Goal: Task Accomplishment & Management: Manage account settings

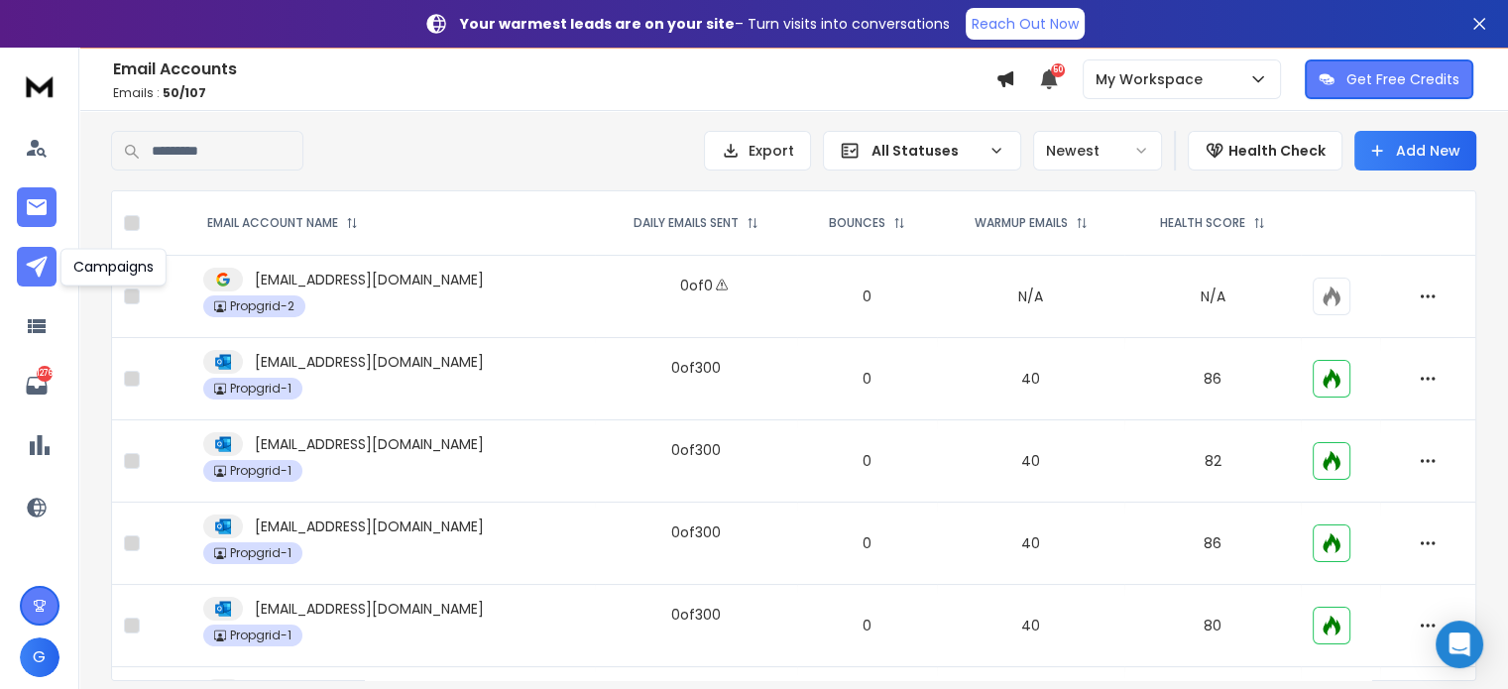
click at [34, 265] on icon at bounding box center [36, 266] width 21 height 21
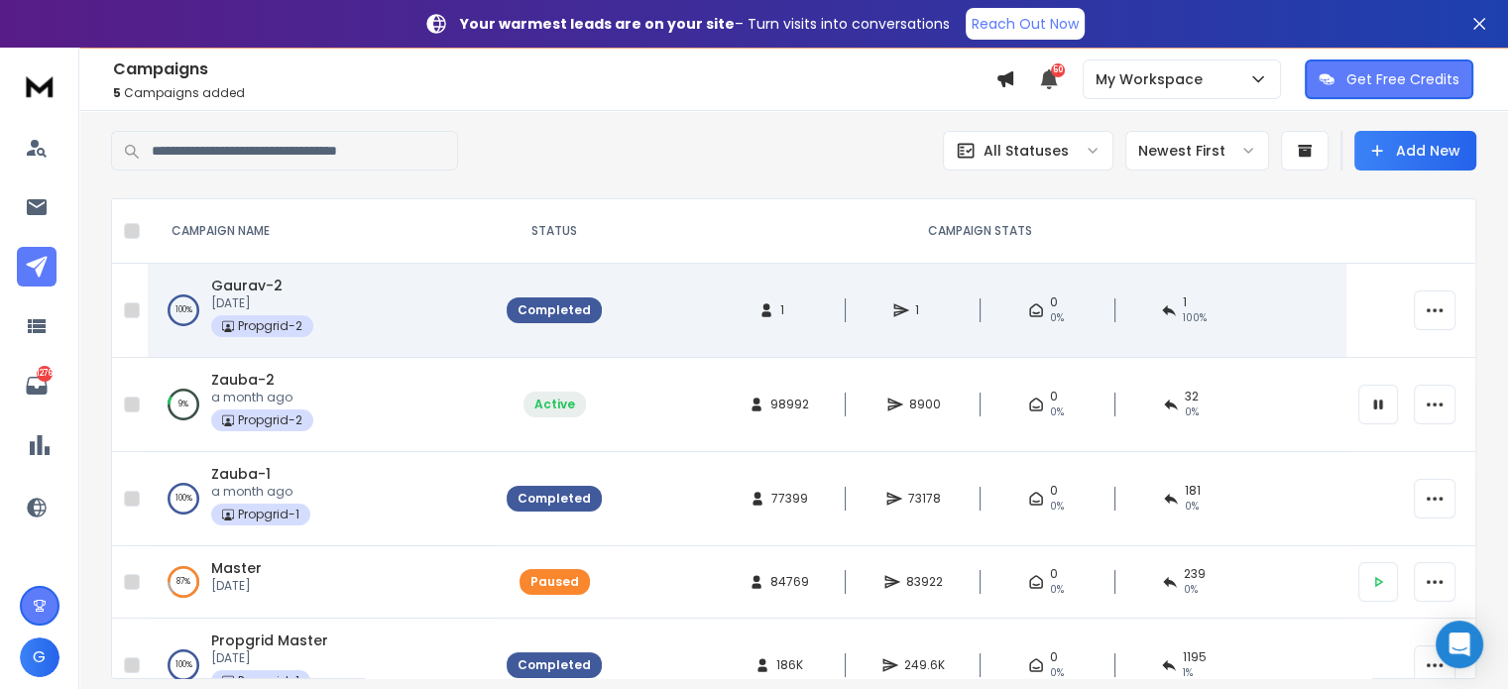
click at [1436, 305] on button "button" at bounding box center [1435, 311] width 42 height 40
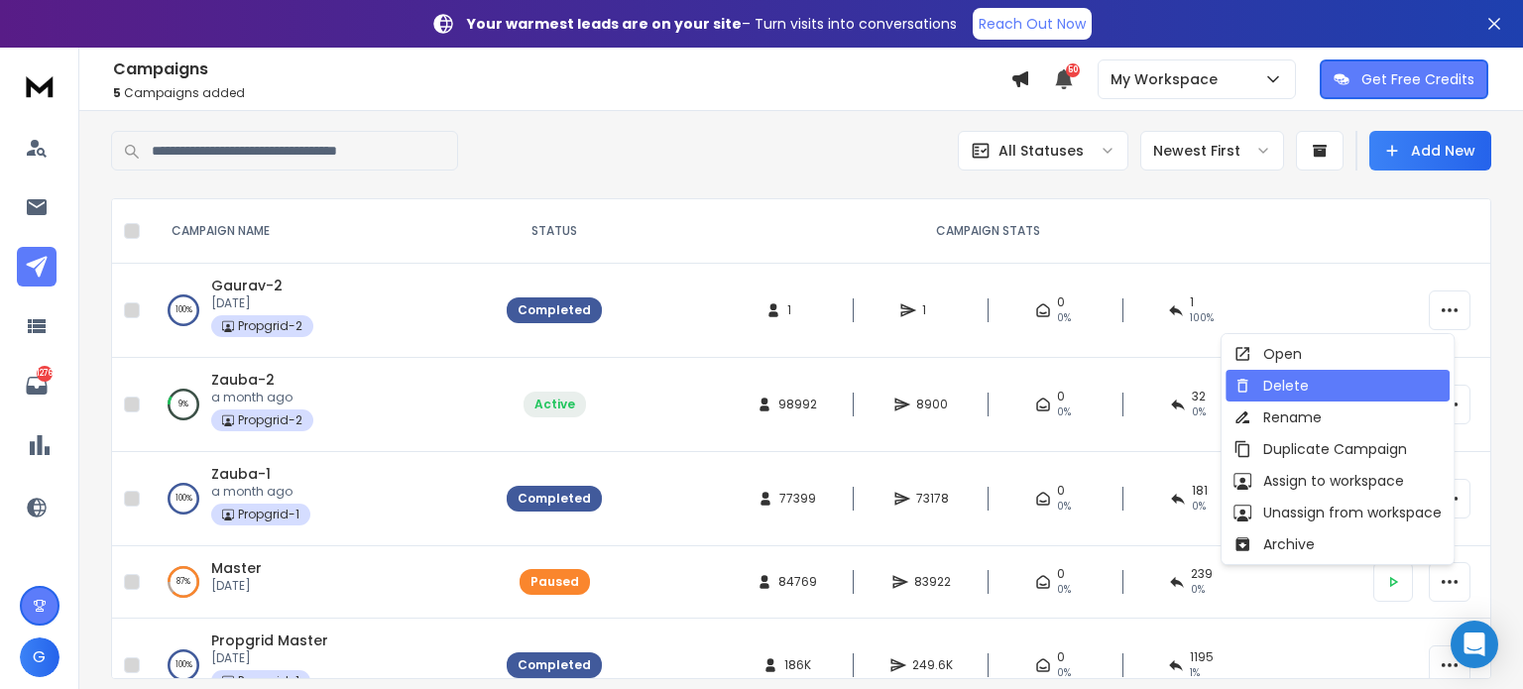
click at [1269, 380] on div "Delete" at bounding box center [1271, 386] width 75 height 20
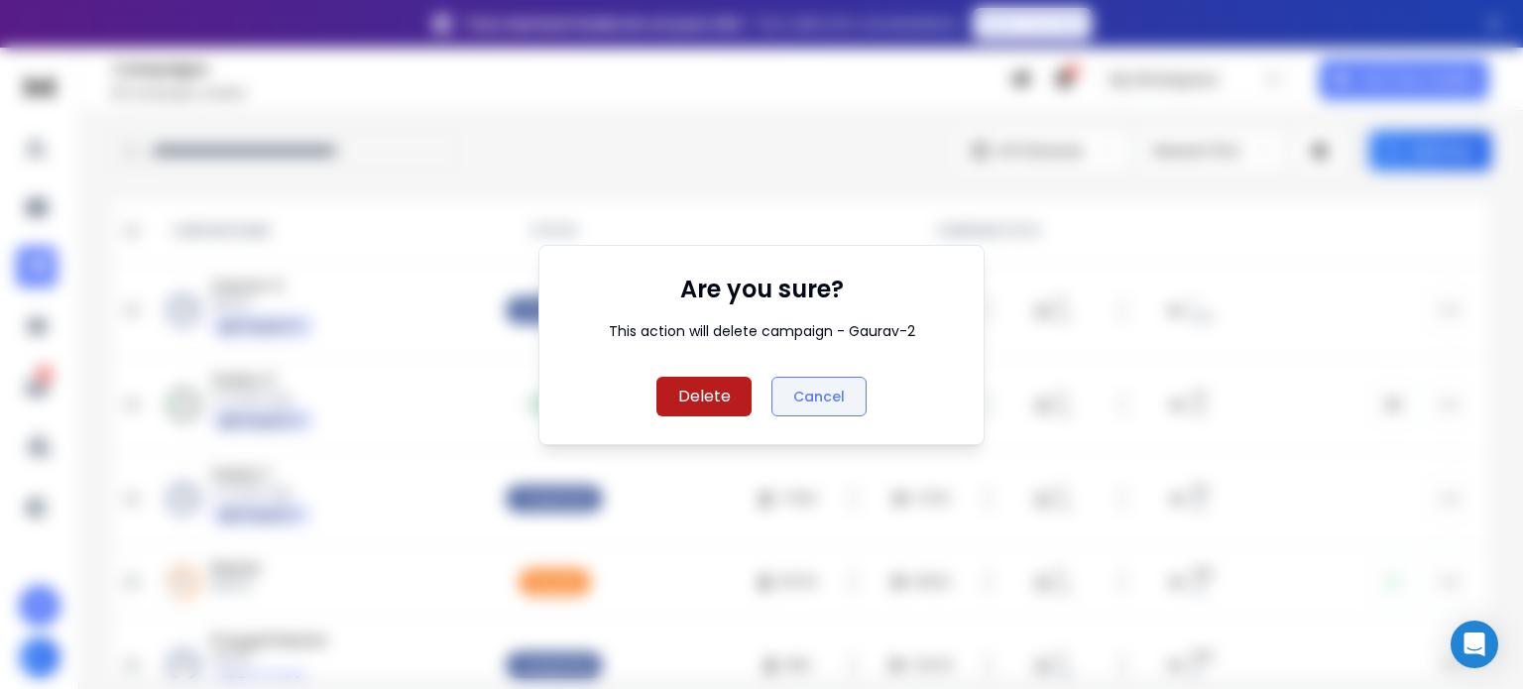
click at [725, 382] on button "Delete" at bounding box center [704, 397] width 95 height 40
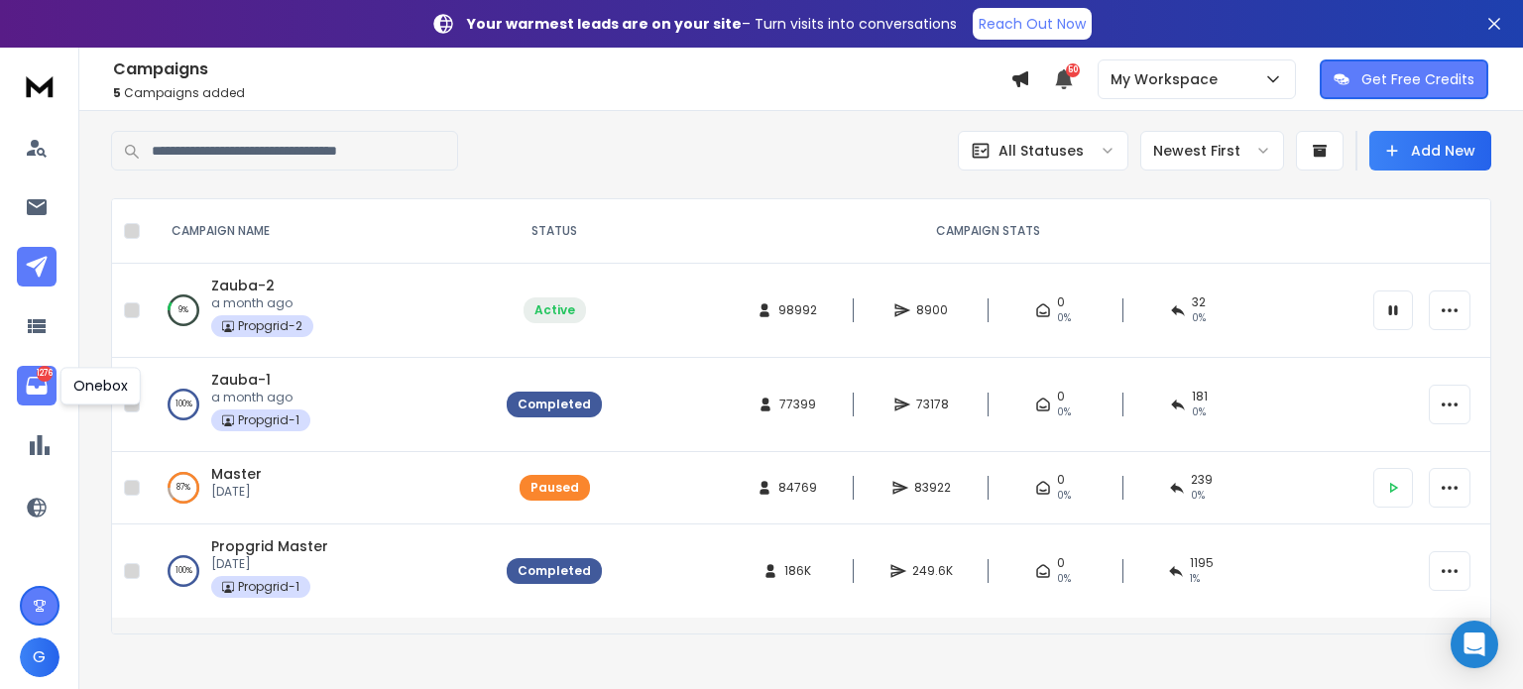
click at [42, 382] on p "1276" at bounding box center [45, 374] width 16 height 16
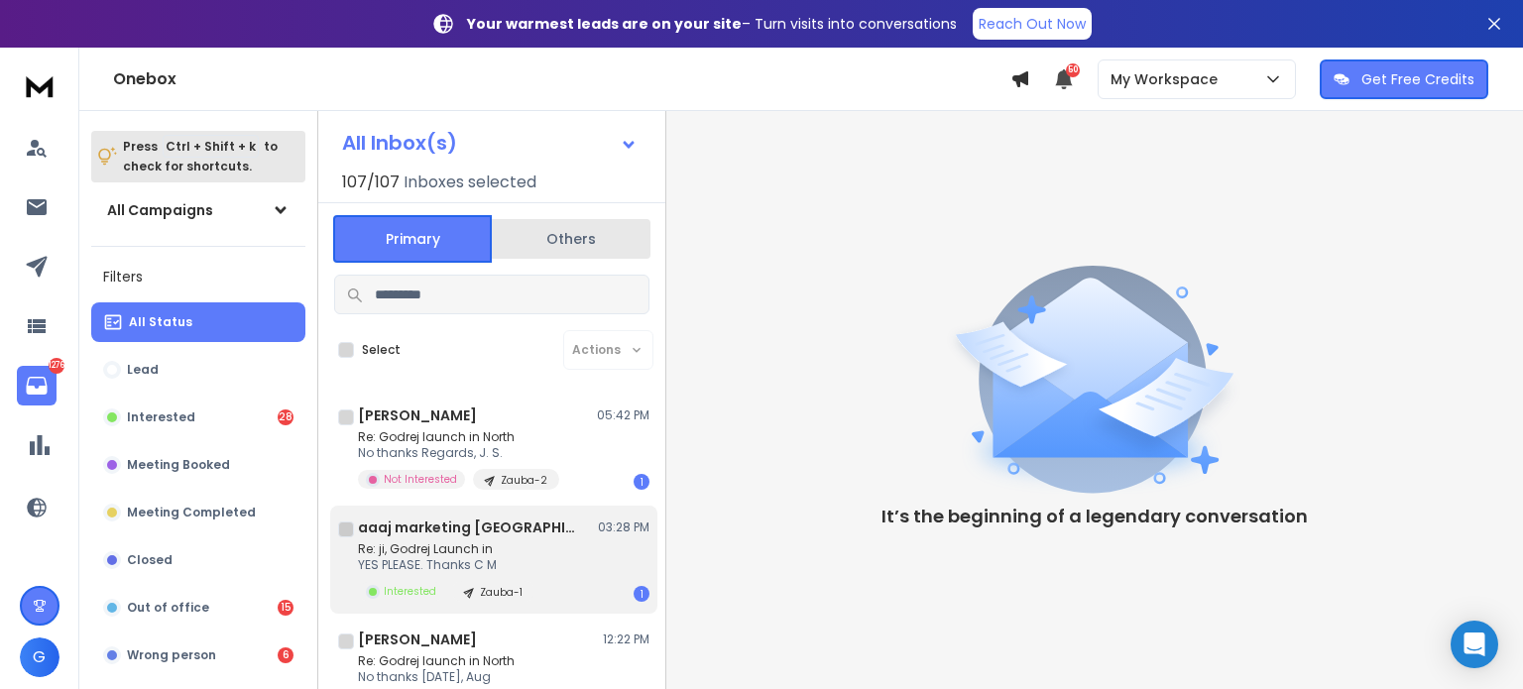
click at [532, 562] on div "Re: ji, Godrej Launch in YES PLEASE. Thanks C M Interested Zauba-1 1" at bounding box center [504, 572] width 292 height 60
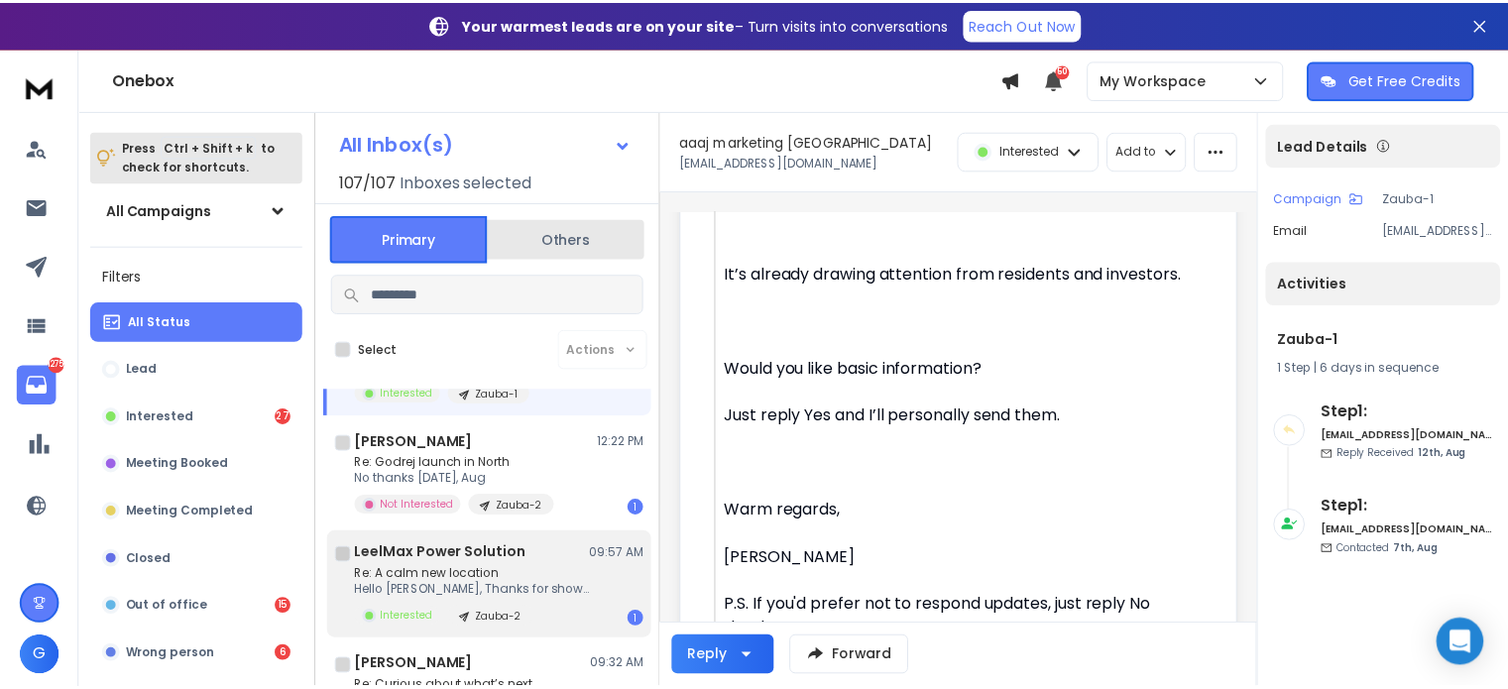
scroll to position [198, 0]
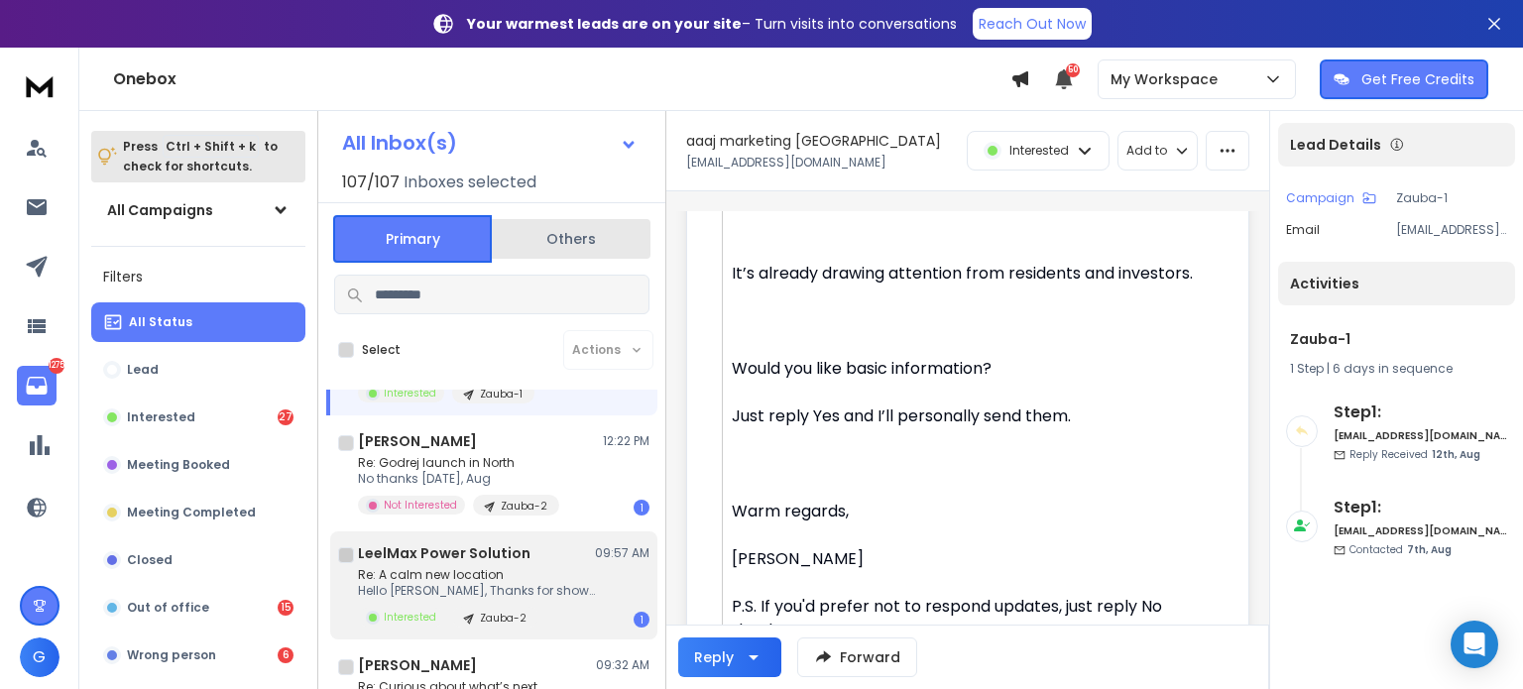
click at [457, 550] on h1 "LeelMax Power Solution" at bounding box center [444, 553] width 173 height 20
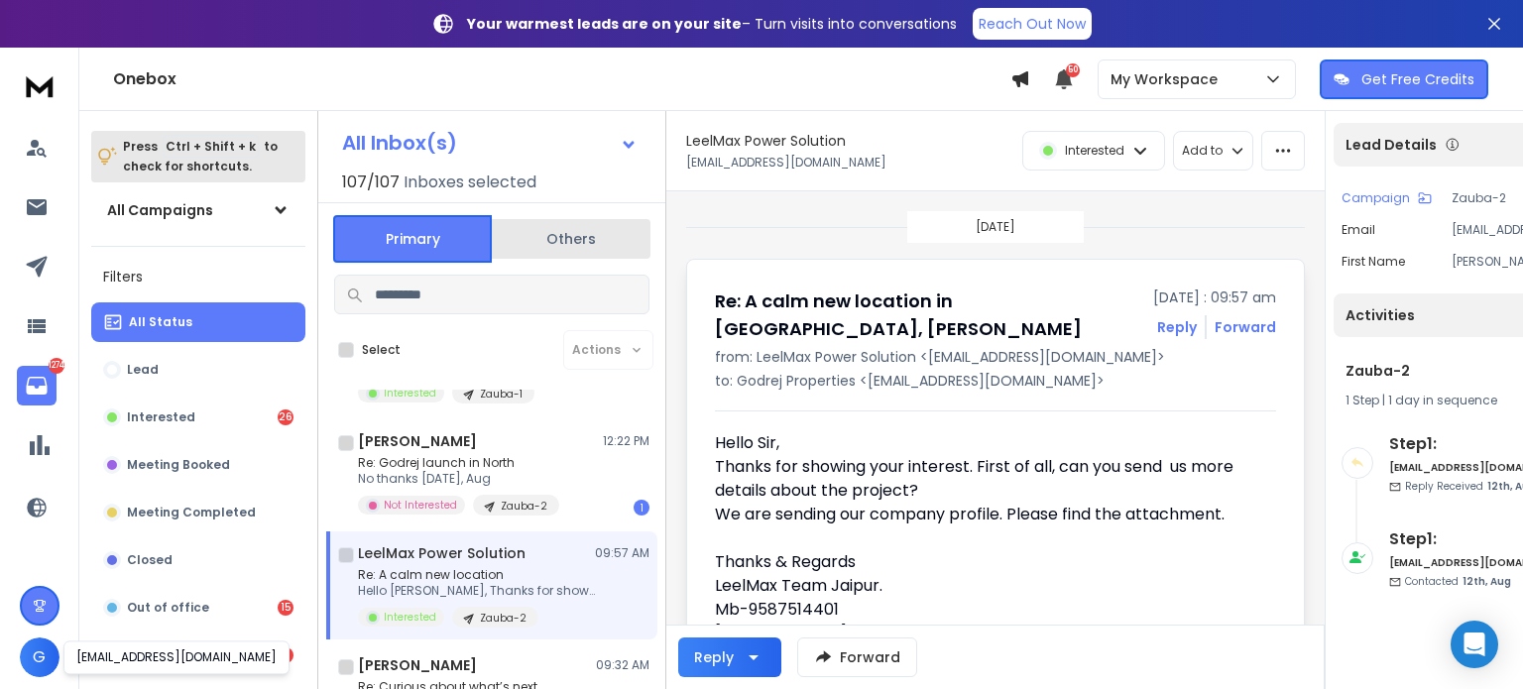
click at [30, 657] on span "G" at bounding box center [40, 658] width 40 height 40
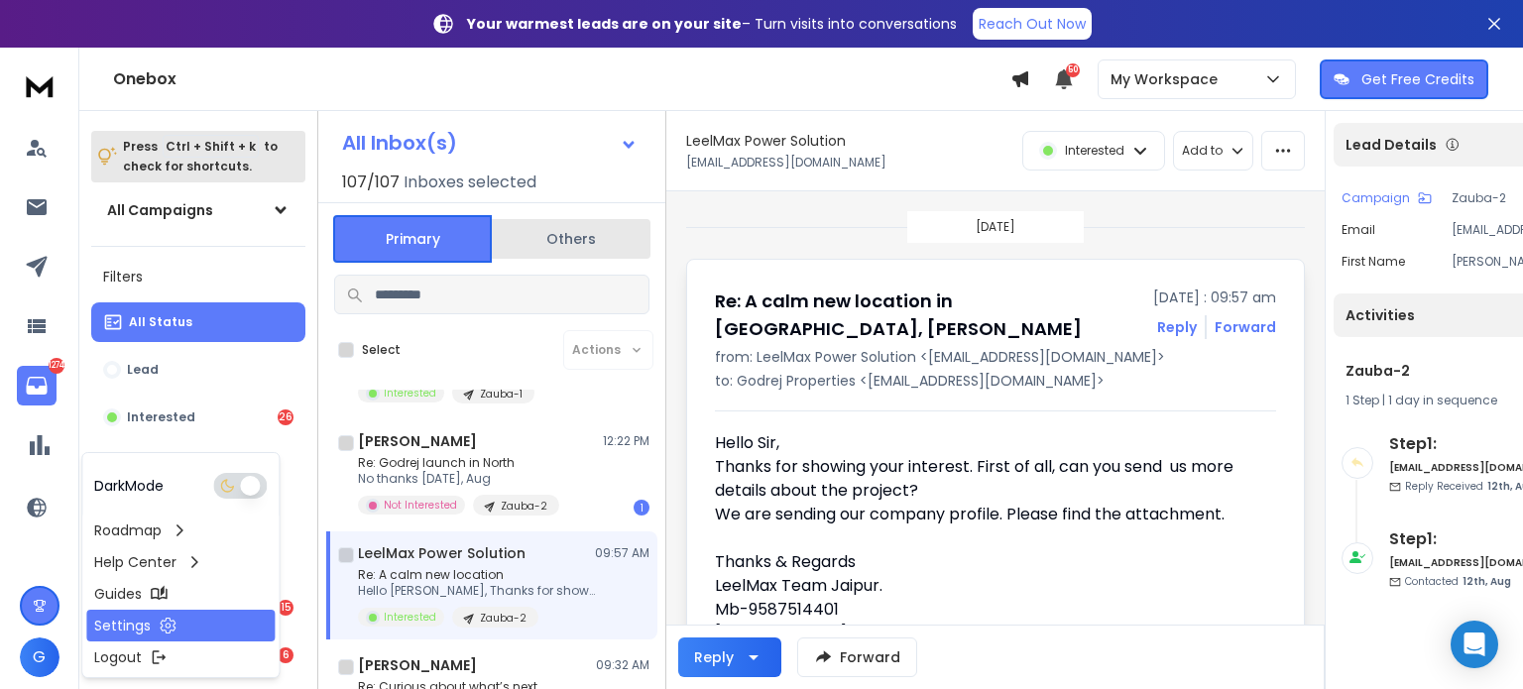
click at [137, 614] on div "Settings" at bounding box center [180, 626] width 188 height 32
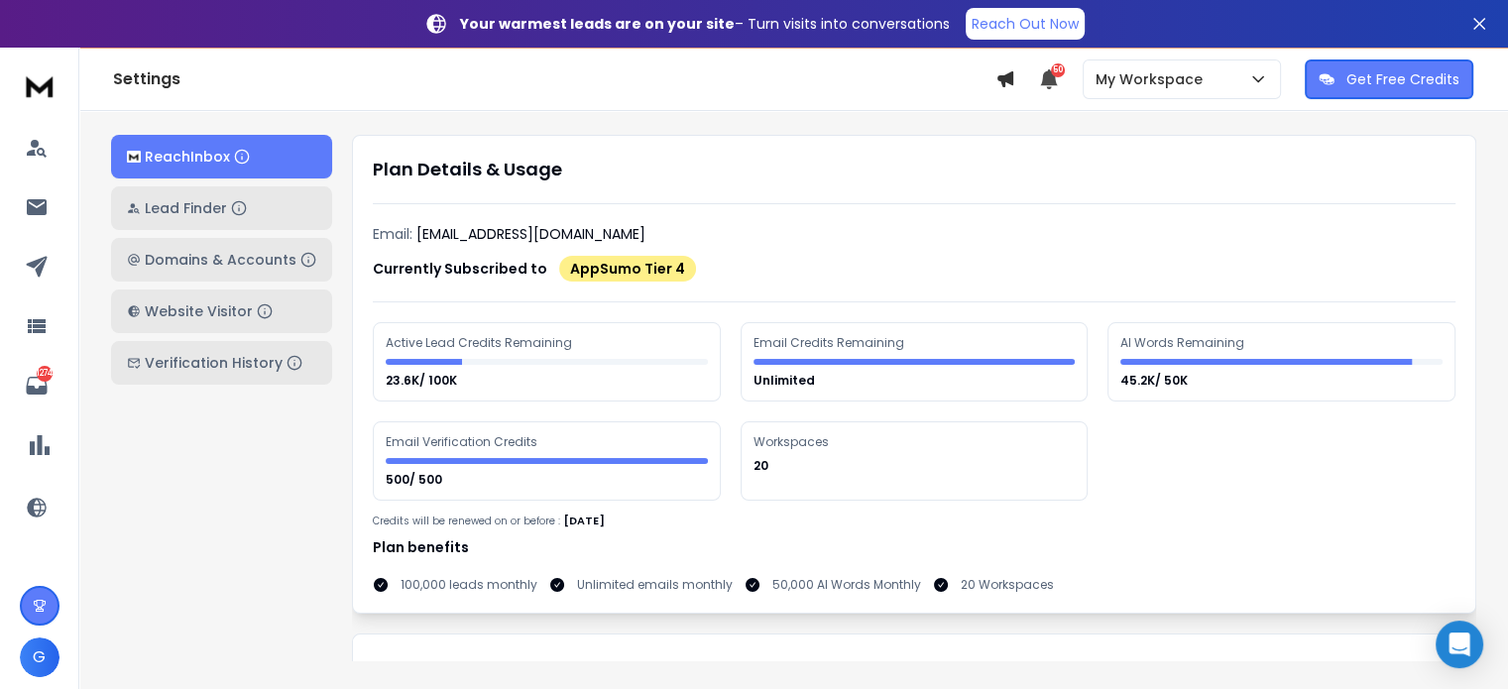
scroll to position [71, 0]
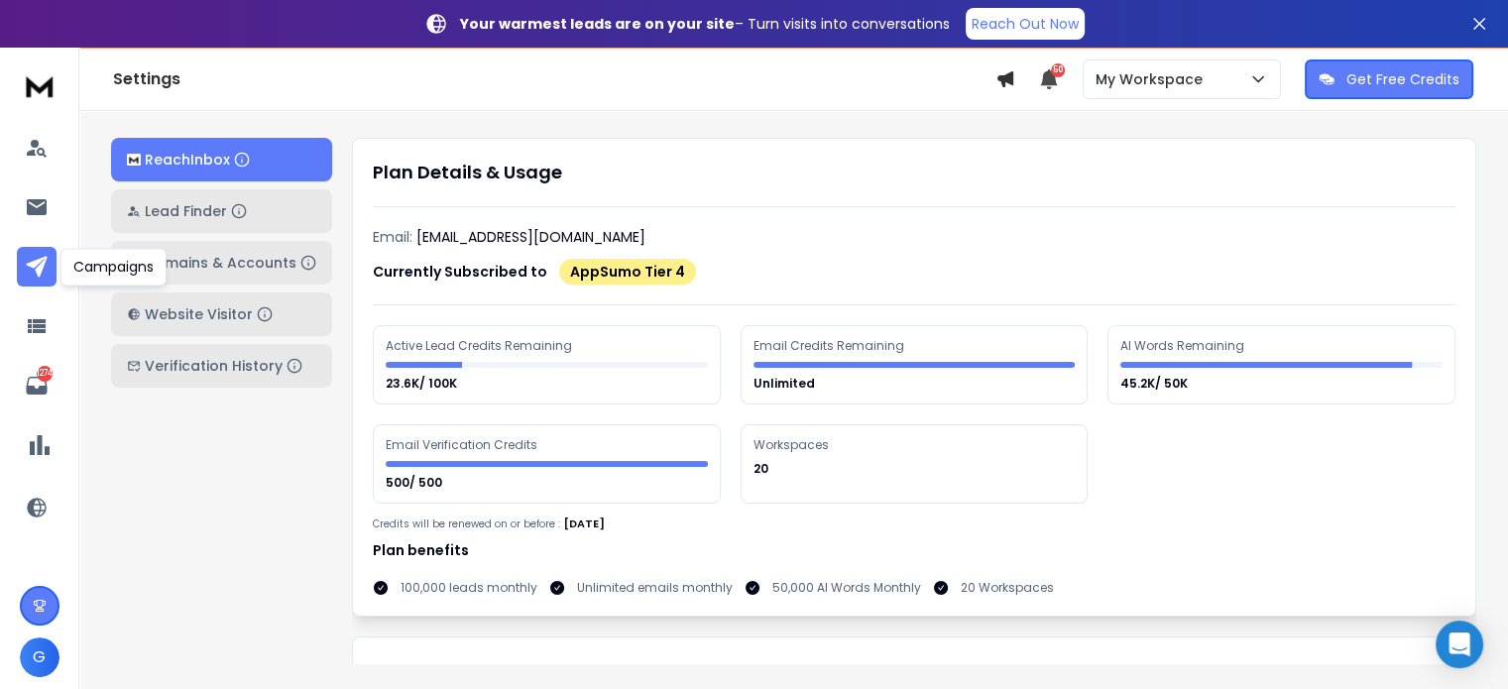
click at [44, 261] on icon at bounding box center [36, 266] width 21 height 21
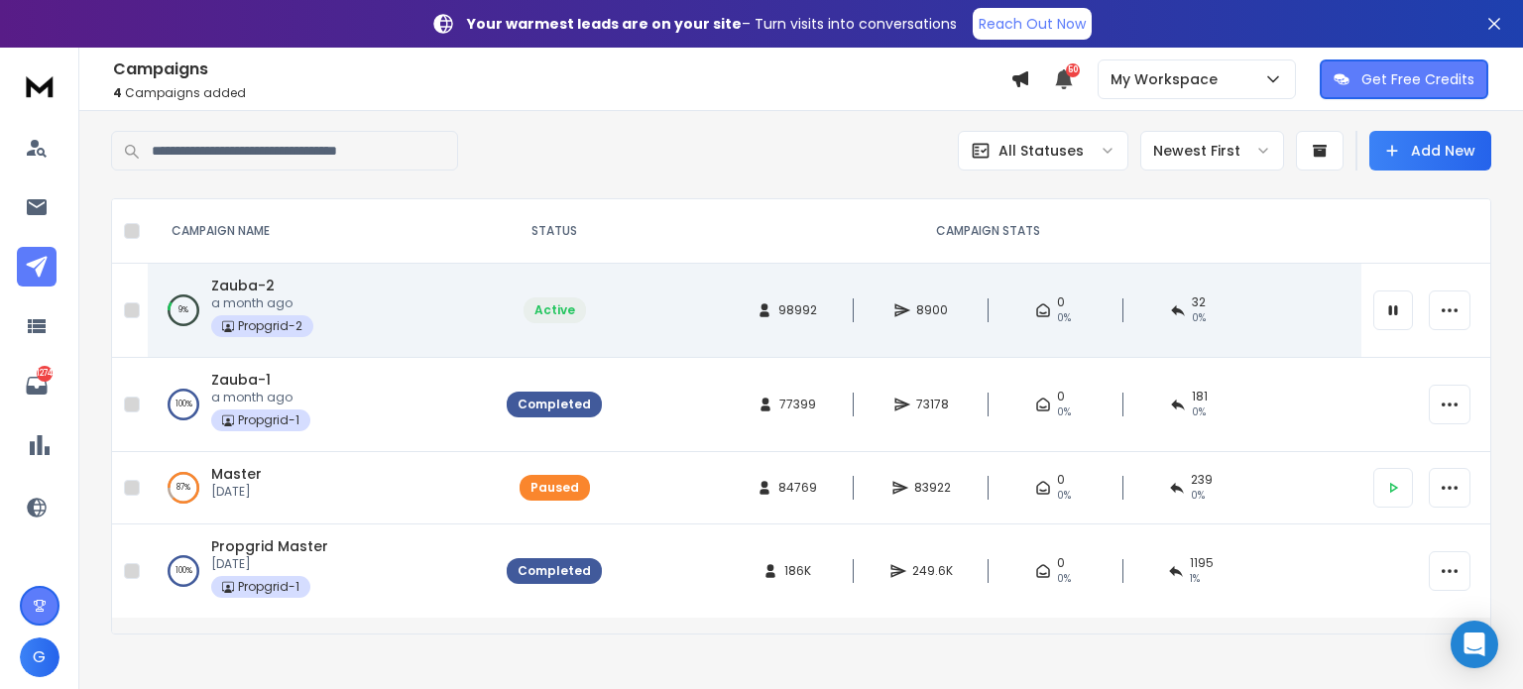
click at [283, 301] on p "a month ago" at bounding box center [262, 304] width 102 height 16
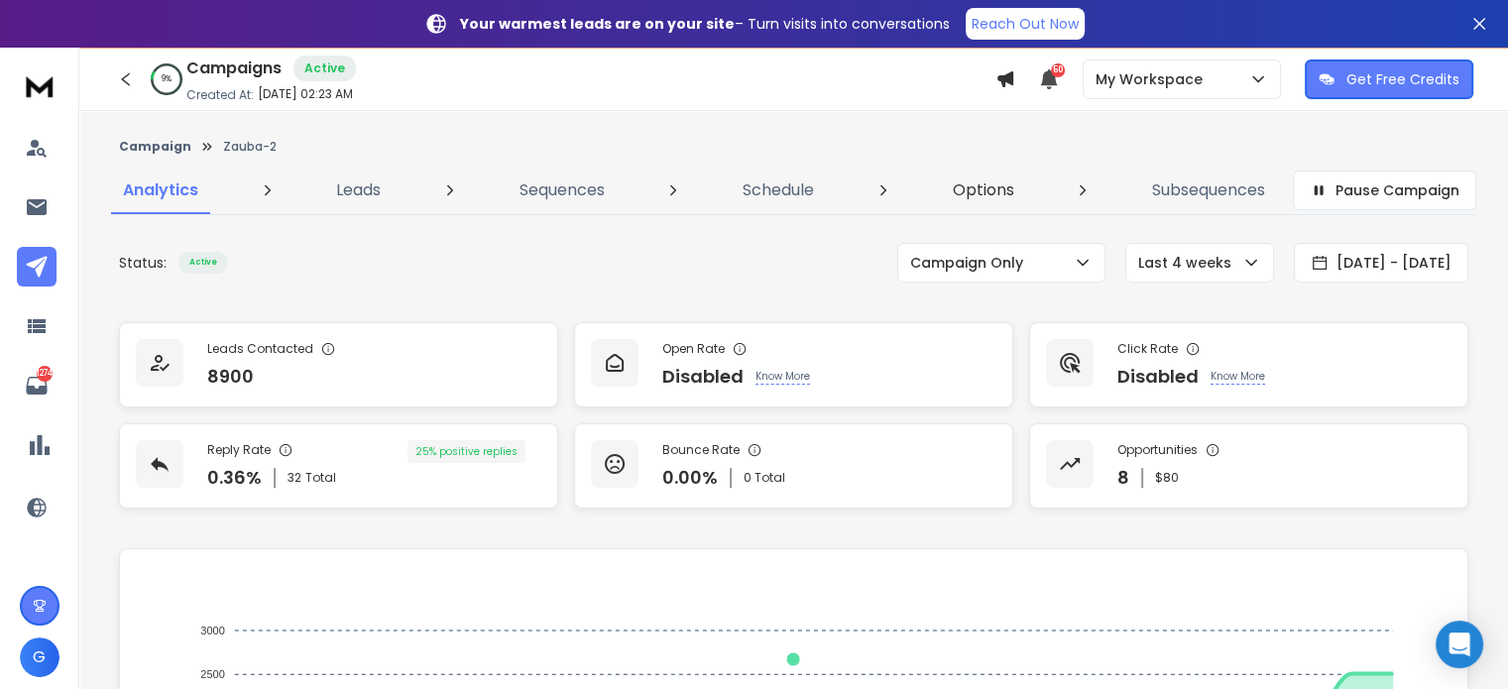
click at [971, 195] on p "Options" at bounding box center [983, 191] width 61 height 24
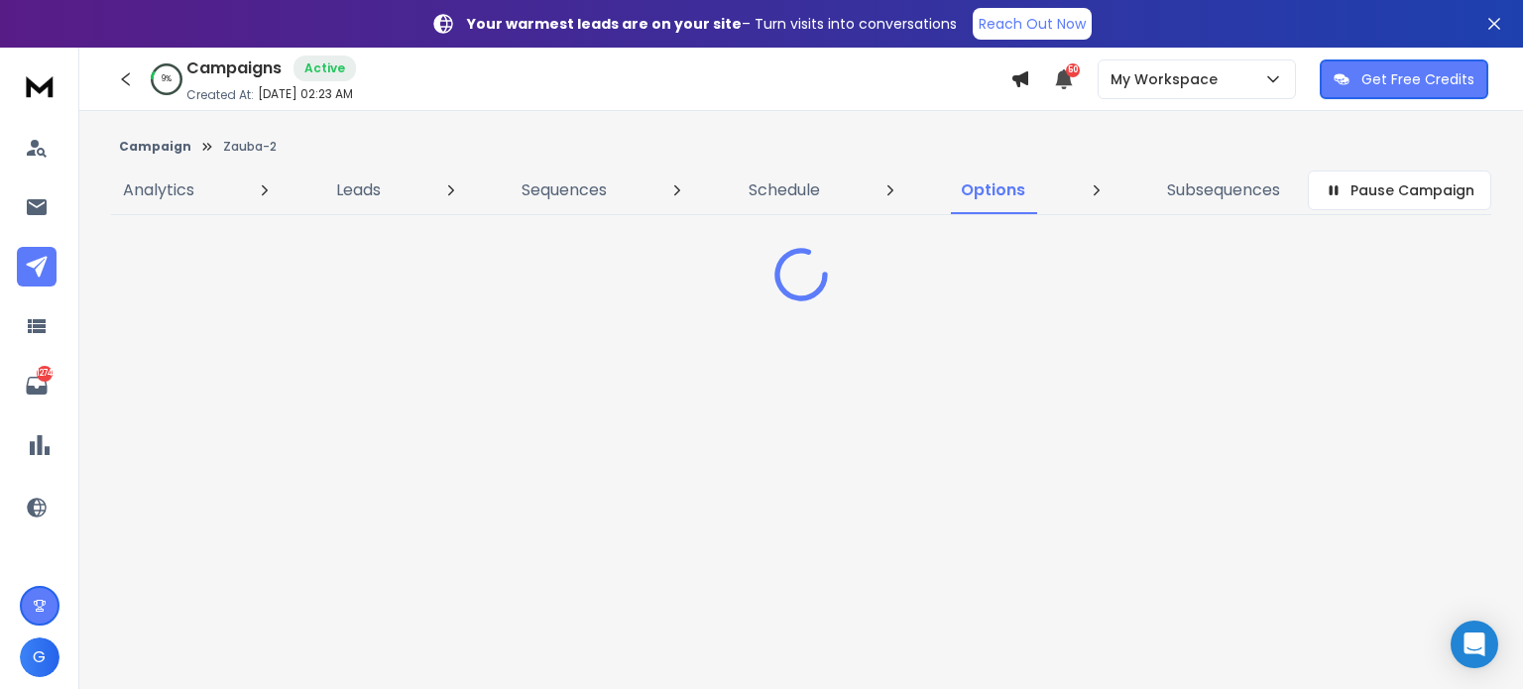
select select "*"
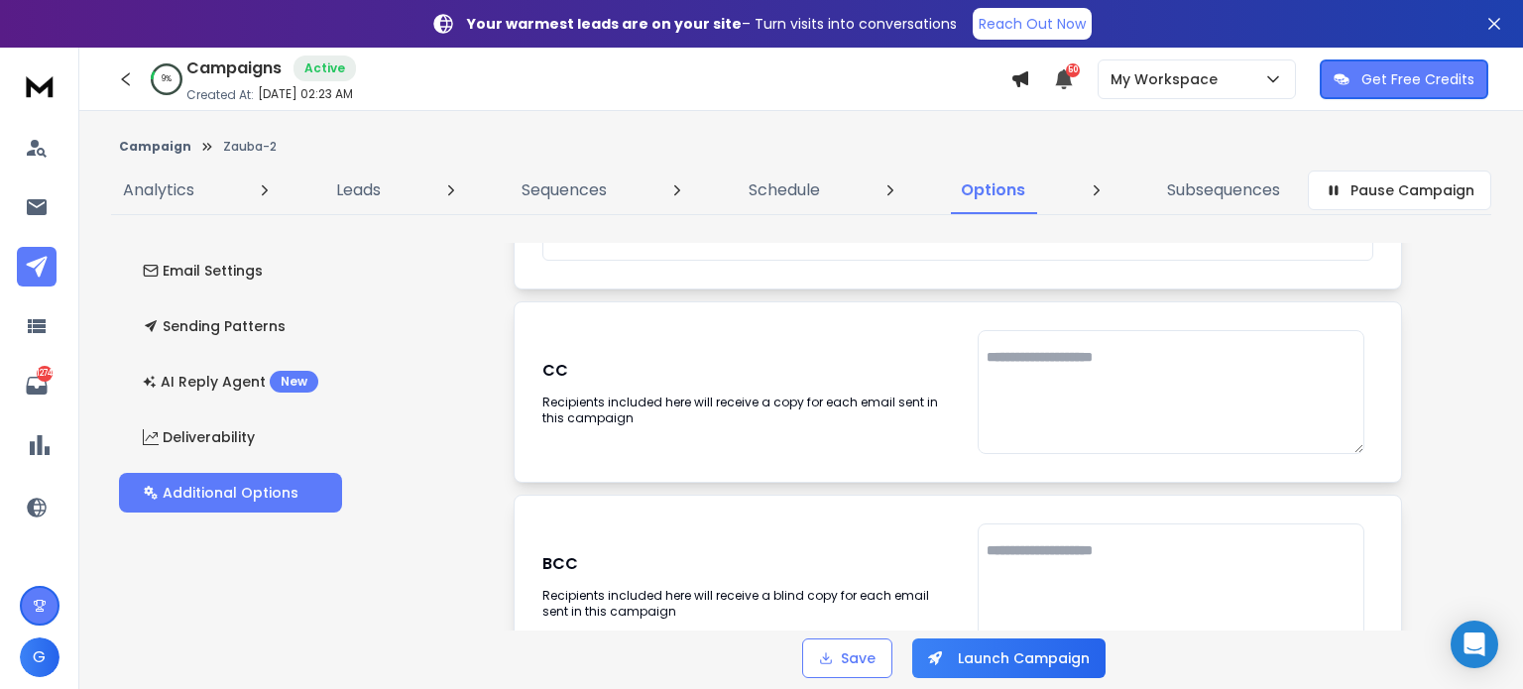
scroll to position [4078, 0]
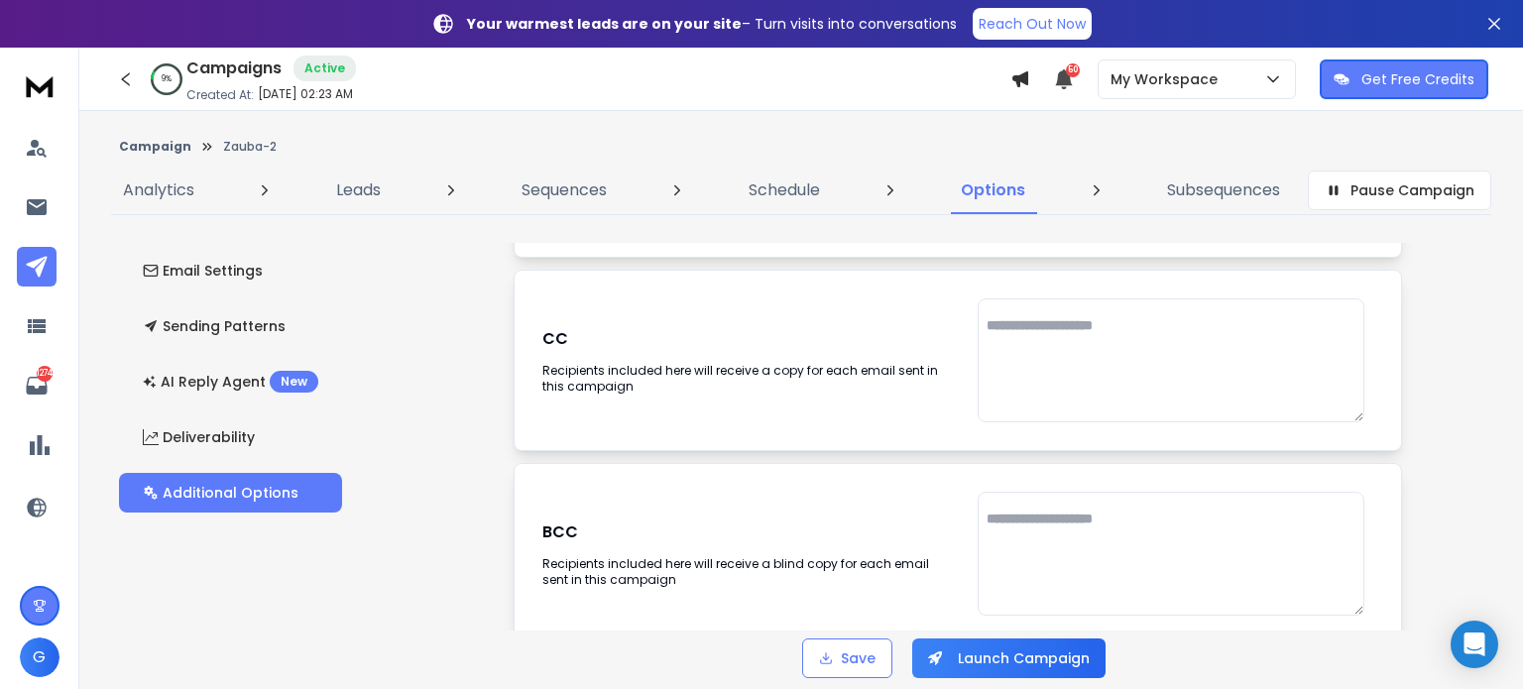
click at [207, 504] on button "Additional Options" at bounding box center [230, 493] width 223 height 40
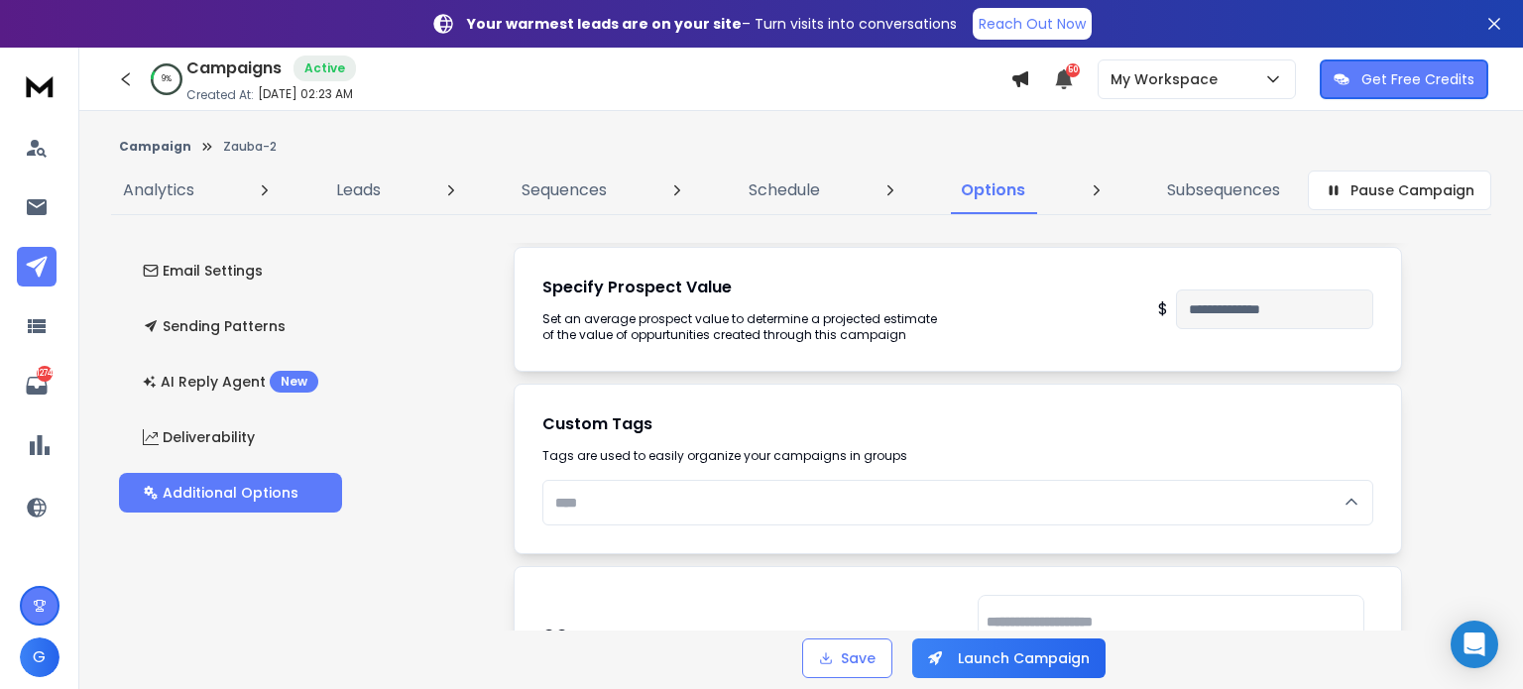
scroll to position [3602, 0]
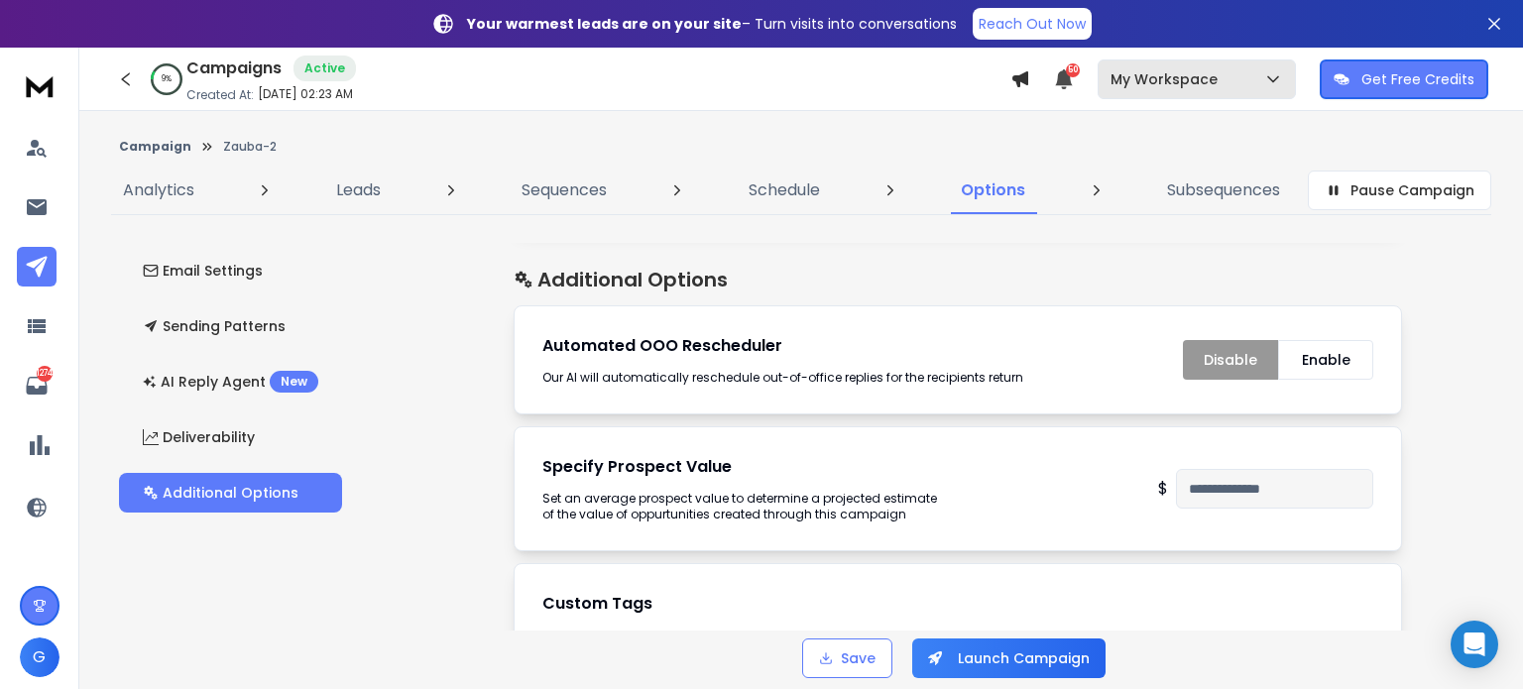
click at [1211, 81] on p "My Workspace" at bounding box center [1168, 79] width 115 height 20
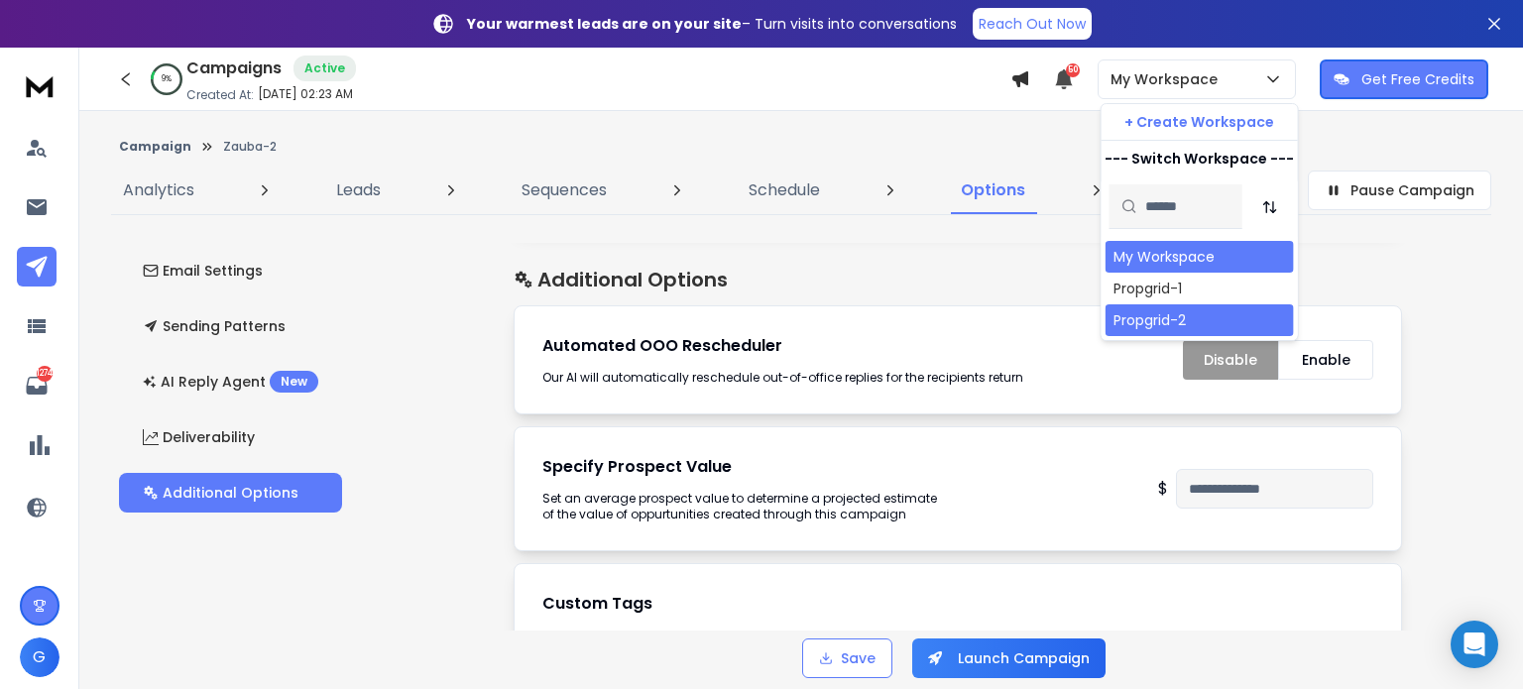
click at [1122, 306] on div "Propgrid-2" at bounding box center [1200, 320] width 188 height 32
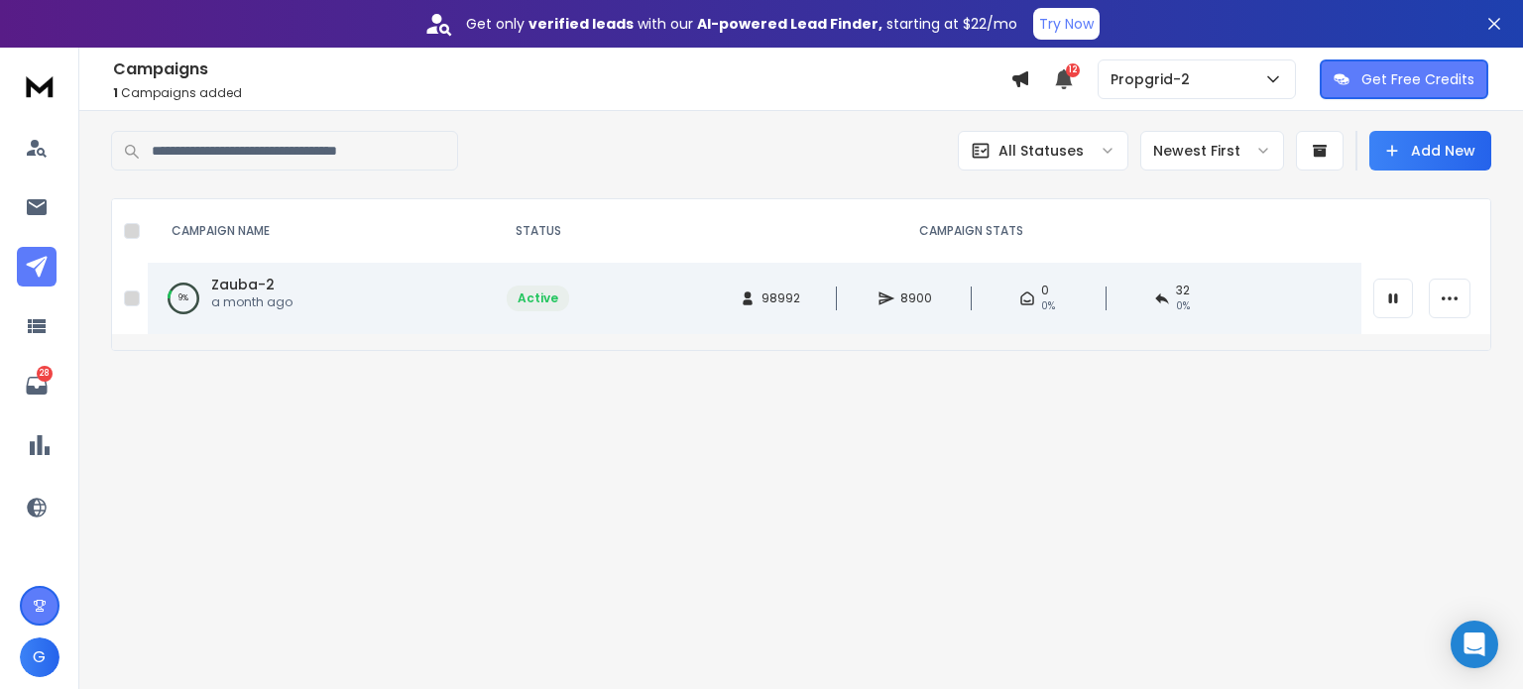
click at [325, 289] on div "9 % Zauba-2 a month ago" at bounding box center [321, 299] width 307 height 48
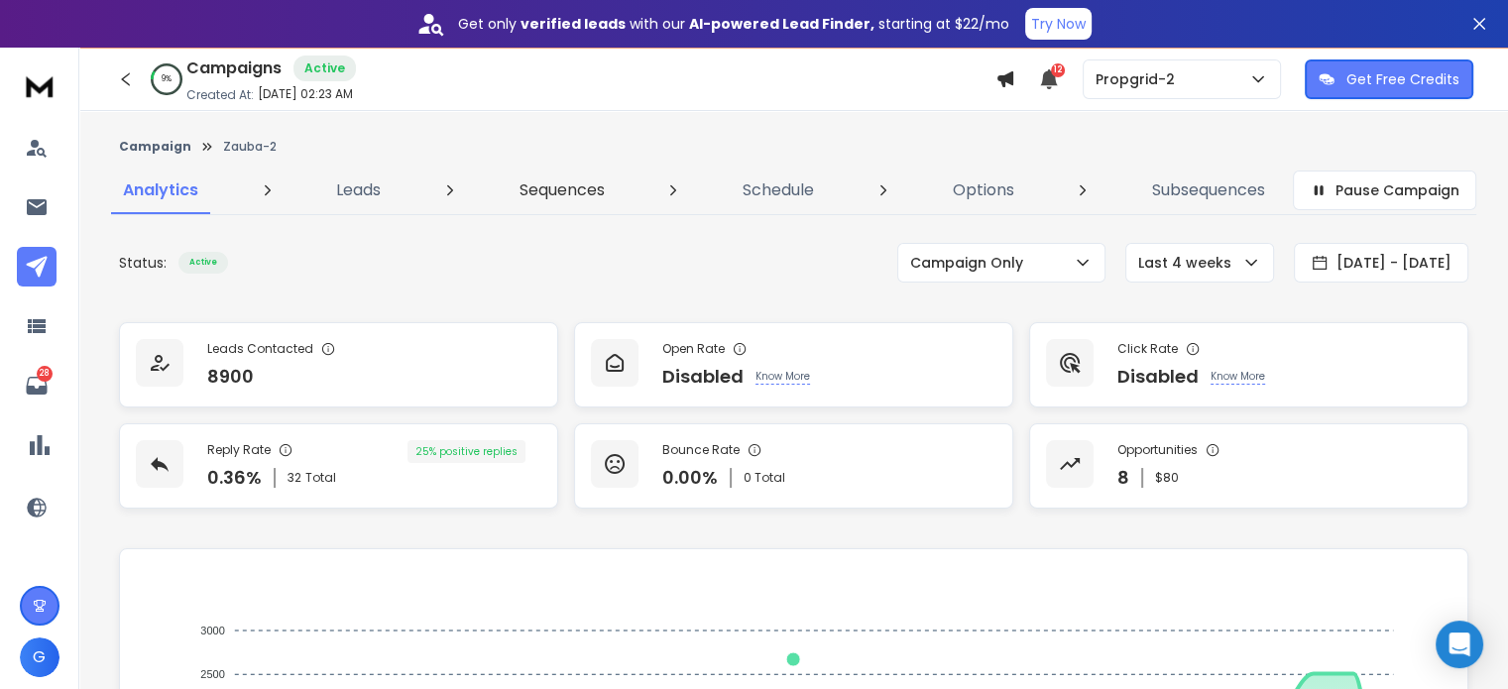
click at [554, 198] on p "Sequences" at bounding box center [562, 191] width 85 height 24
